Goal: Task Accomplishment & Management: Manage account settings

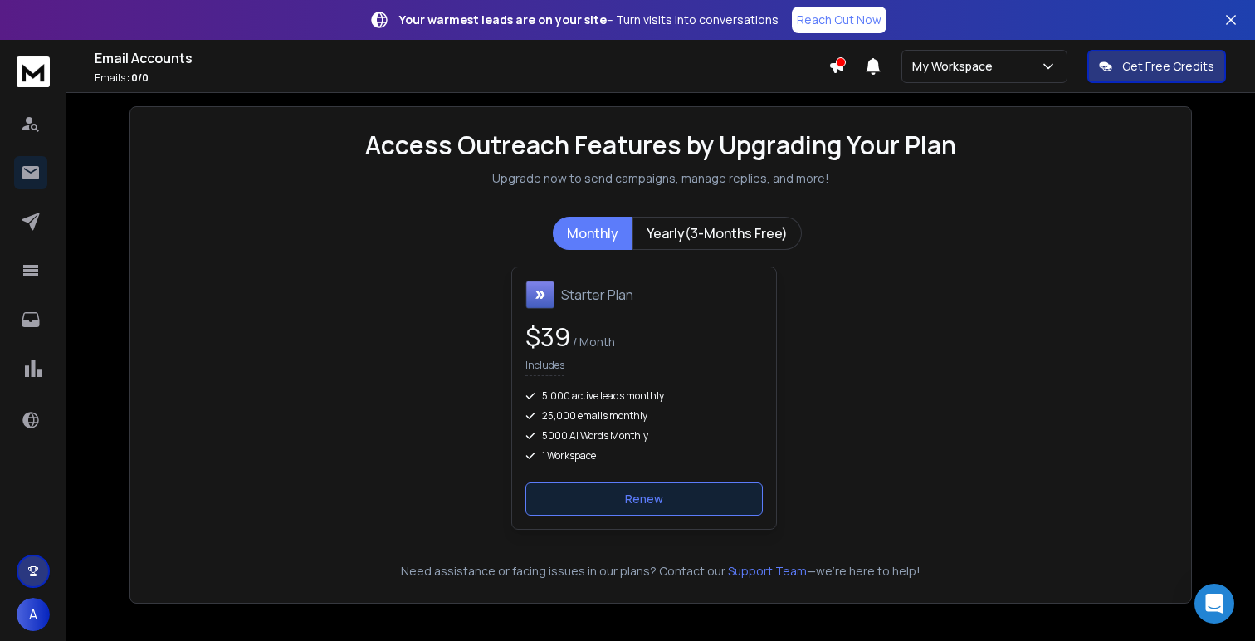
click at [653, 484] on button "Renew" at bounding box center [644, 498] width 237 height 33
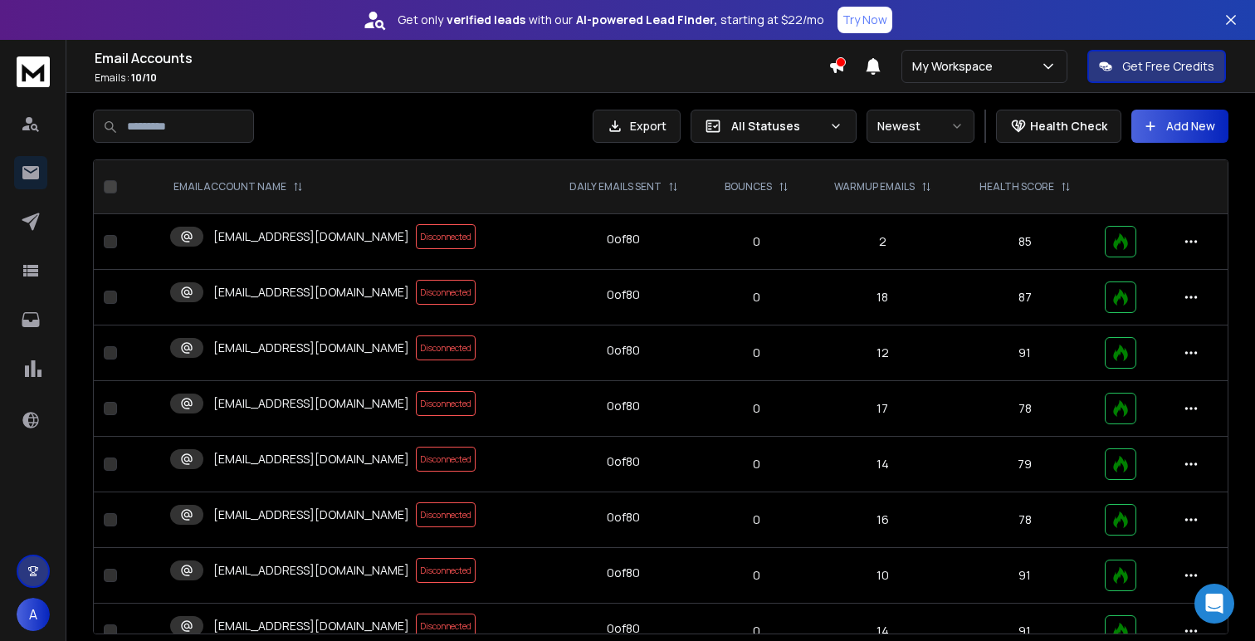
click at [29, 239] on div at bounding box center [33, 224] width 38 height 39
click at [28, 229] on icon at bounding box center [31, 222] width 20 height 20
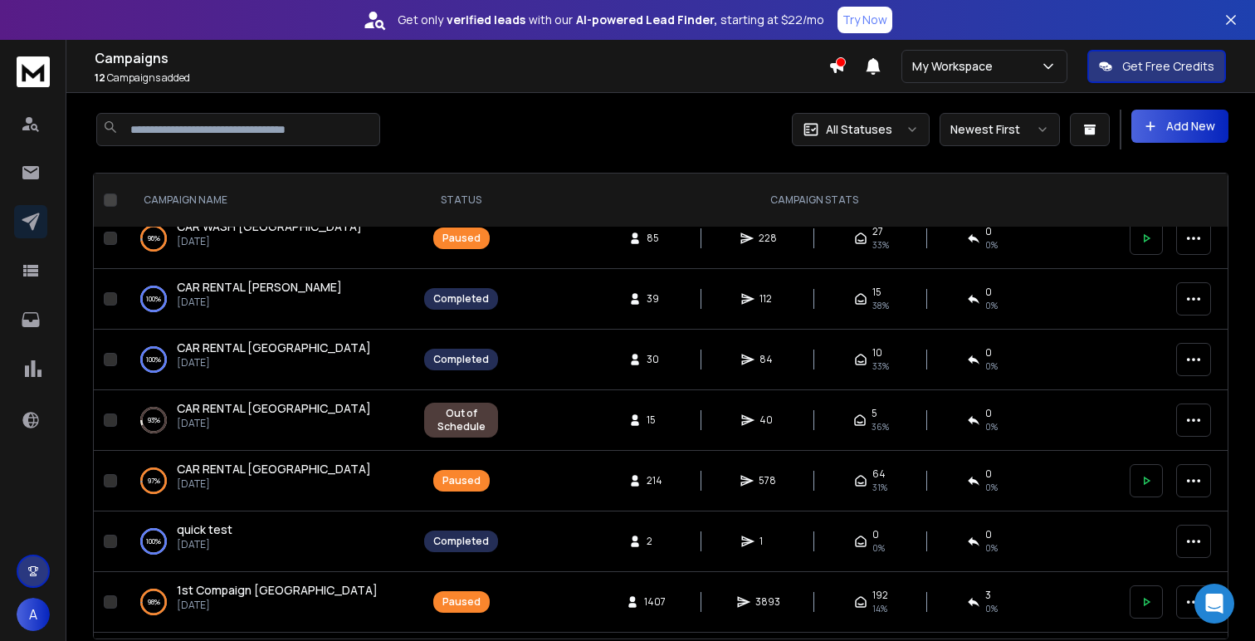
scroll to position [329, 0]
